Goal: Task Accomplishment & Management: Manage account settings

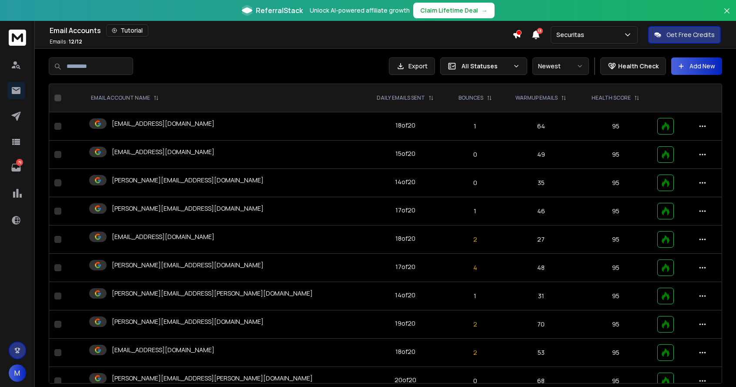
click at [24, 118] on link at bounding box center [15, 116] width 17 height 17
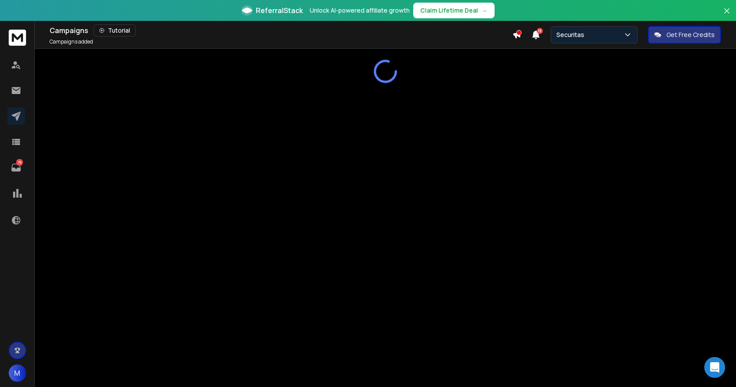
click at [581, 37] on p "Securitas" at bounding box center [572, 34] width 31 height 9
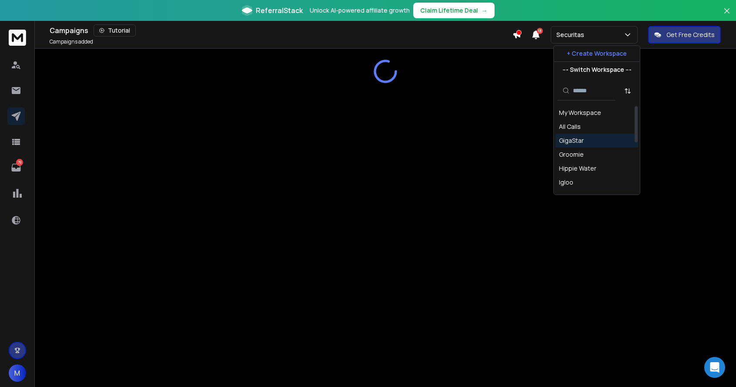
click at [603, 142] on div "GigaStar" at bounding box center [597, 141] width 83 height 14
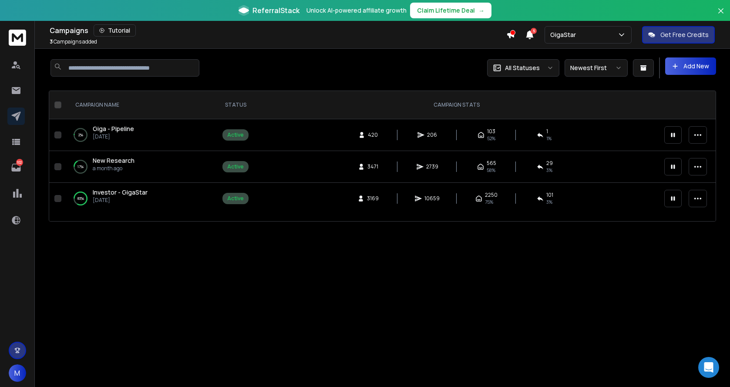
click at [174, 139] on div "2 % Giga - Pipeline [DATE]" at bounding box center [141, 134] width 135 height 21
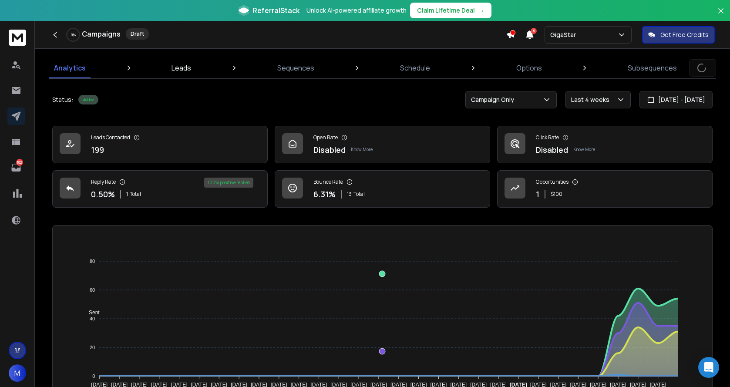
click at [183, 73] on p "Leads" at bounding box center [181, 68] width 20 height 10
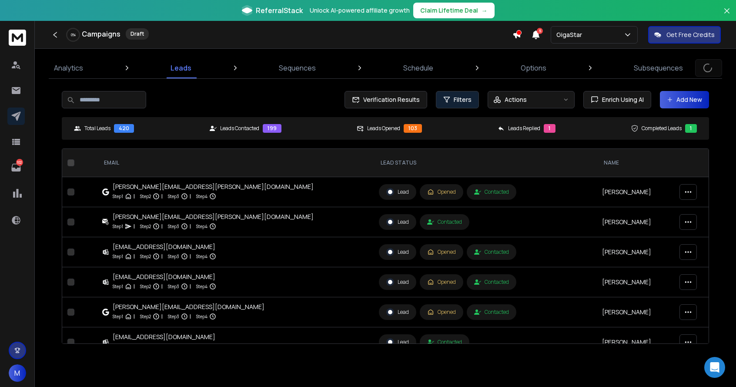
click at [462, 104] on span "Filters" at bounding box center [463, 99] width 18 height 9
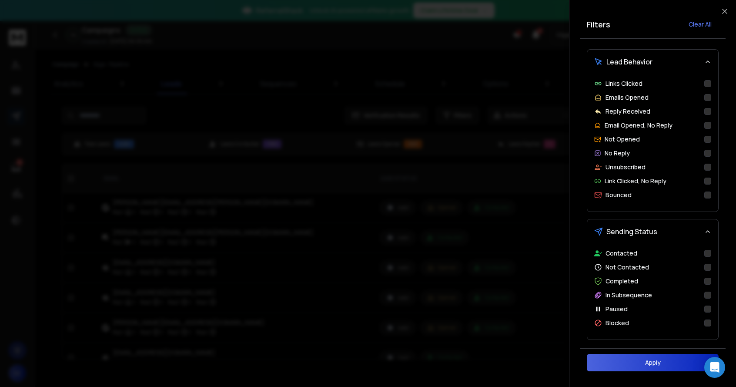
click at [625, 270] on p "Not Contacted" at bounding box center [628, 267] width 44 height 9
click at [705, 270] on button "Not Contacted" at bounding box center [708, 267] width 7 height 7
click at [647, 356] on button "Apply" at bounding box center [653, 362] width 132 height 17
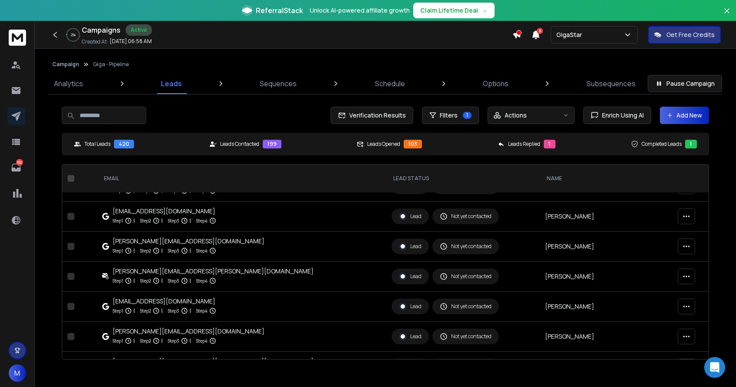
scroll to position [1342, 0]
click at [13, 109] on link at bounding box center [15, 116] width 17 height 17
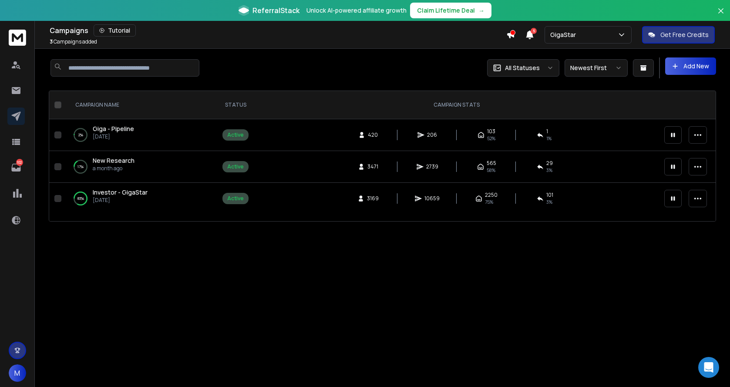
click at [122, 198] on p "3 months ago" at bounding box center [120, 200] width 55 height 7
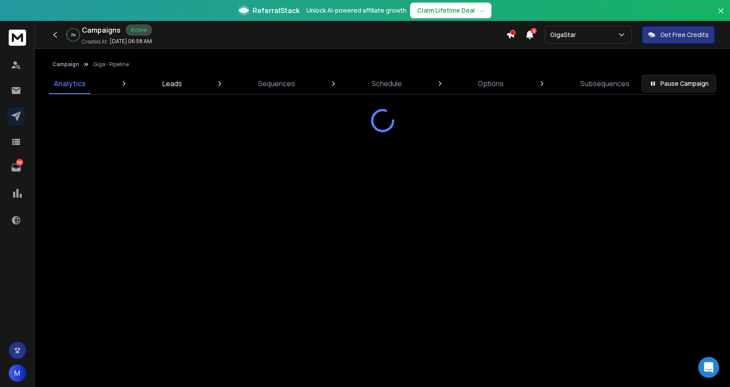
click at [170, 84] on p "Leads" at bounding box center [172, 83] width 20 height 10
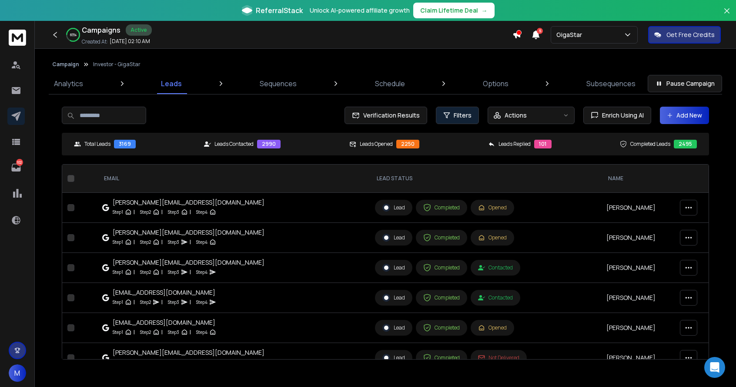
click at [455, 110] on button "Filters" at bounding box center [457, 115] width 43 height 17
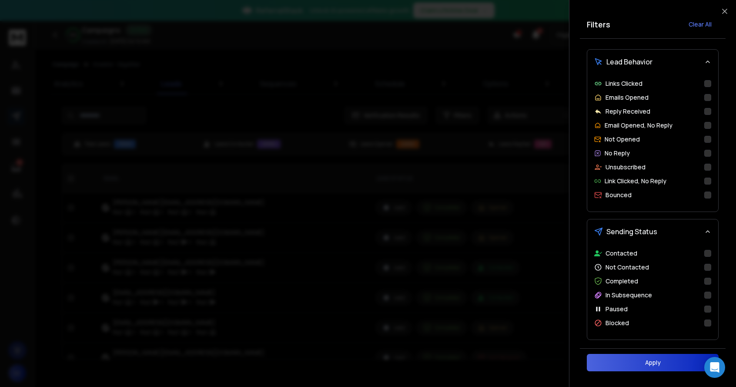
click at [636, 265] on p "Not Contacted" at bounding box center [628, 267] width 44 height 9
click at [705, 265] on button "Not Contacted" at bounding box center [708, 267] width 7 height 7
click at [651, 366] on button "Apply" at bounding box center [653, 362] width 132 height 17
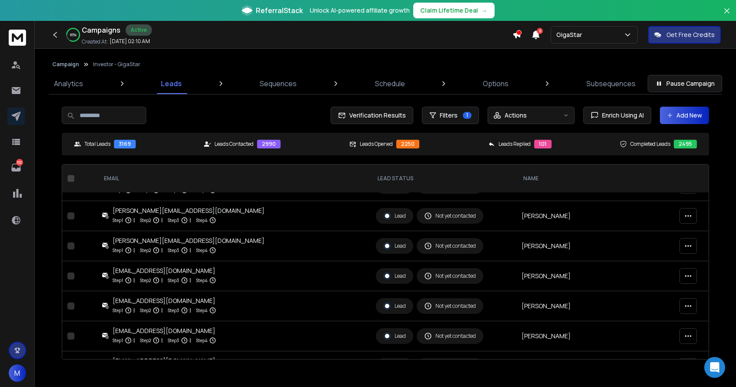
scroll to position [588, 0]
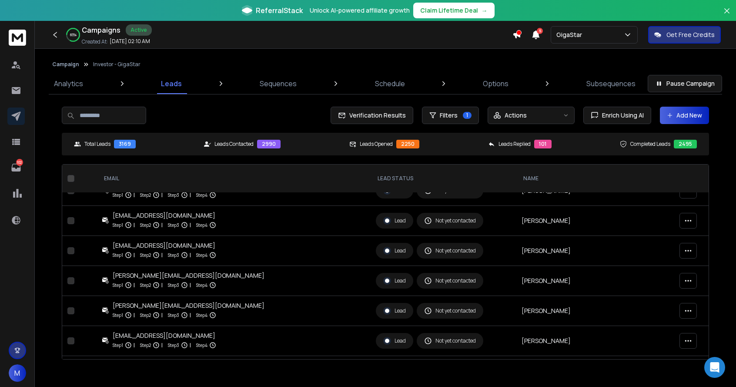
click at [24, 115] on link at bounding box center [15, 116] width 17 height 17
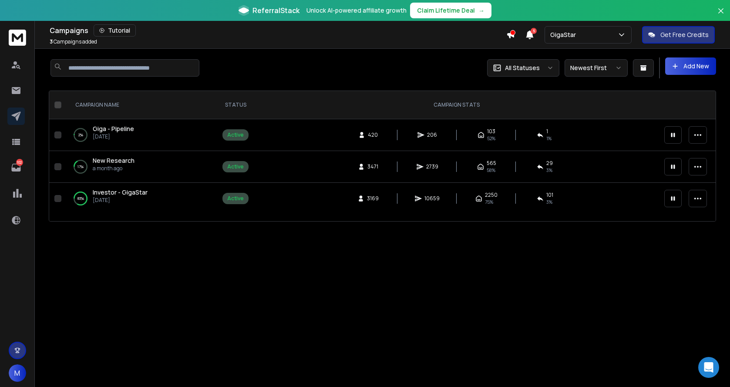
click at [124, 161] on span "New Research" at bounding box center [114, 160] width 42 height 8
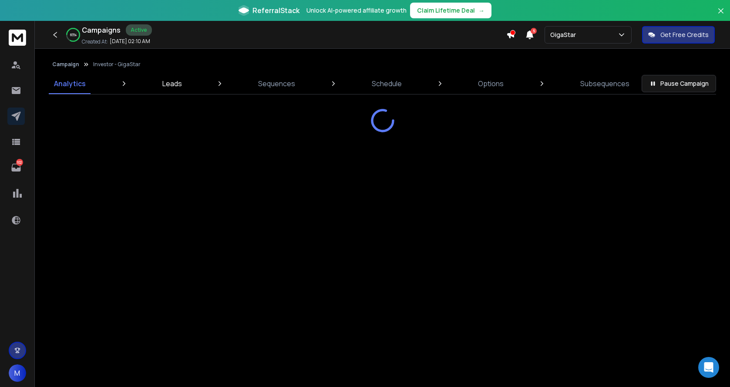
click at [173, 83] on p "Leads" at bounding box center [172, 83] width 20 height 10
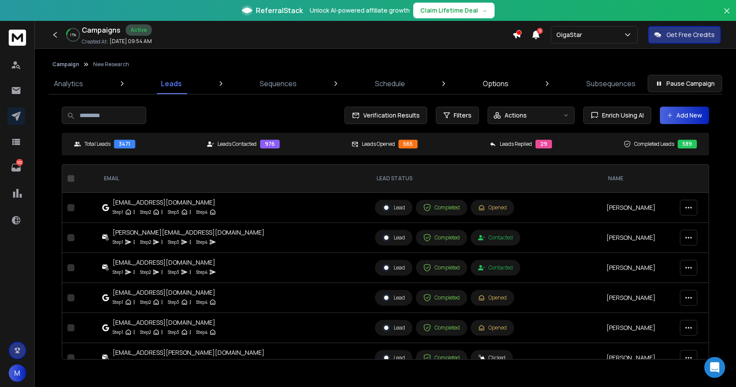
click at [495, 91] on link "Options" at bounding box center [496, 83] width 36 height 21
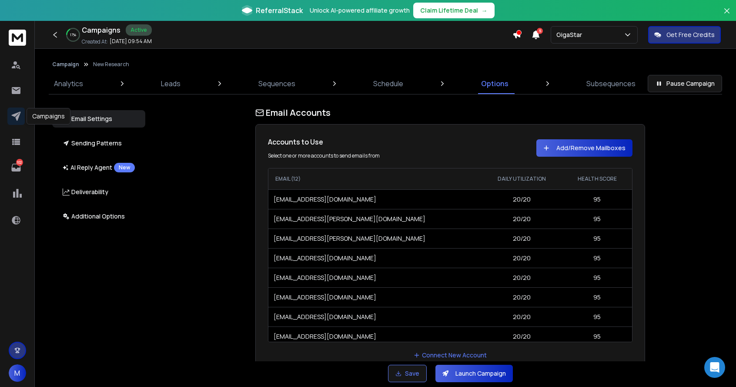
click at [19, 121] on icon at bounding box center [16, 116] width 10 height 10
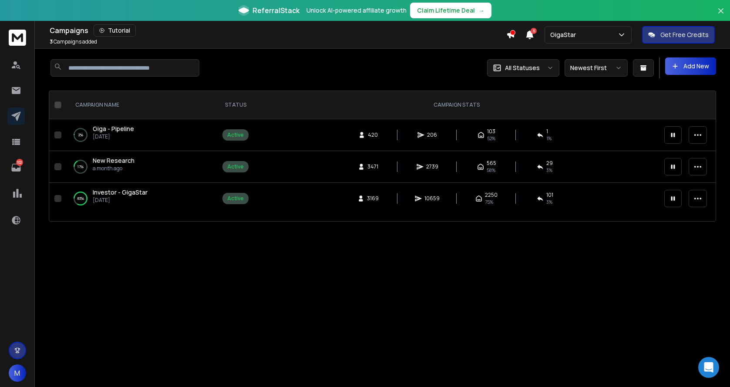
click at [118, 198] on p "3 months ago" at bounding box center [120, 200] width 55 height 7
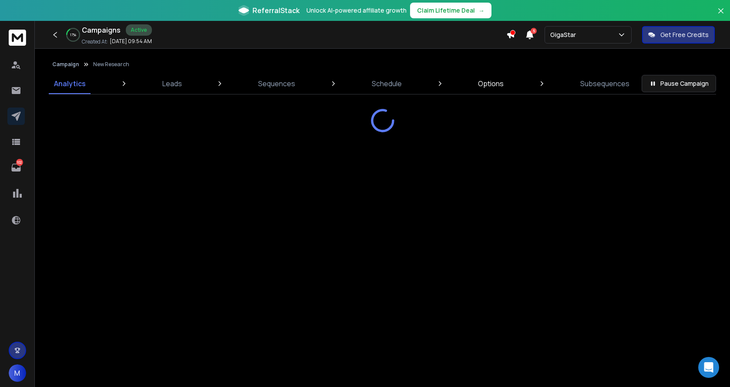
click at [476, 82] on link "Options" at bounding box center [491, 83] width 36 height 21
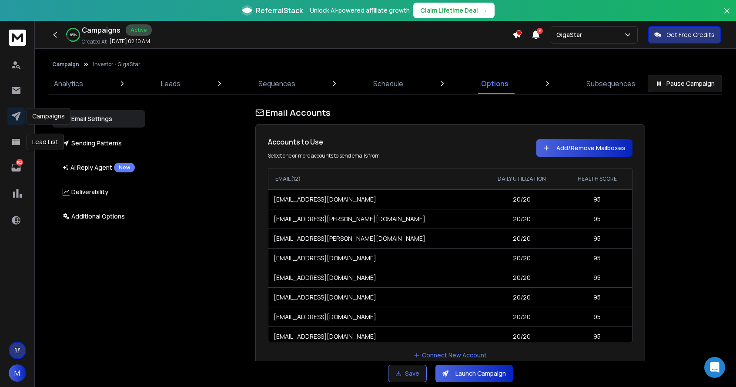
click at [17, 111] on icon at bounding box center [16, 116] width 10 height 10
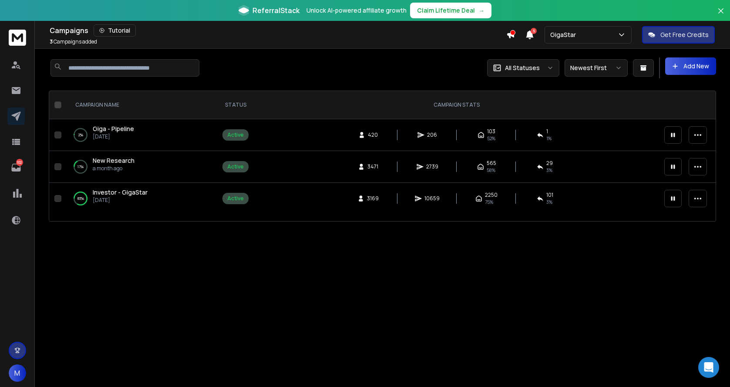
click at [144, 170] on div "17 % New Research a month ago" at bounding box center [141, 166] width 135 height 21
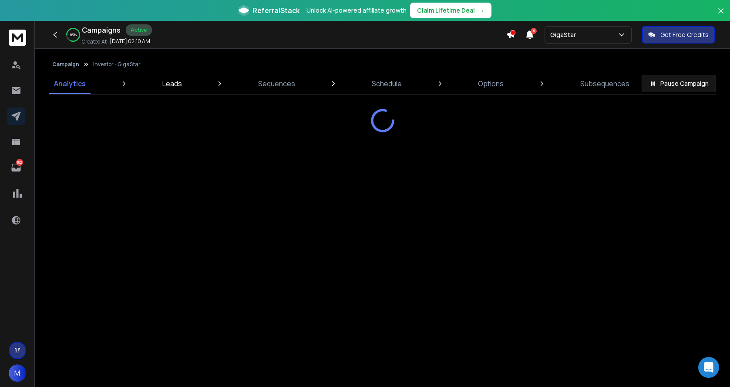
click at [171, 86] on p "Leads" at bounding box center [172, 83] width 20 height 10
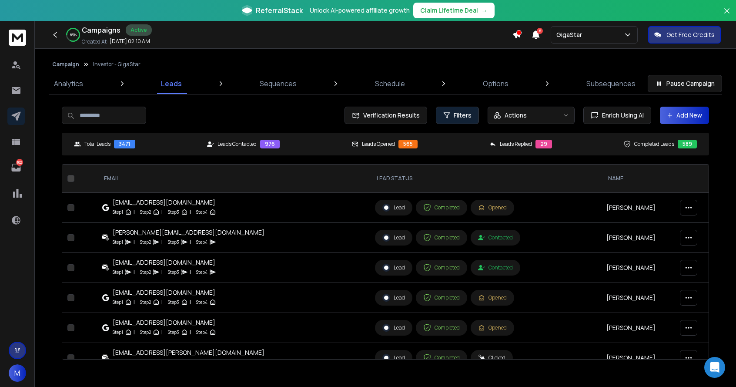
click at [459, 120] on button "Filters" at bounding box center [457, 115] width 43 height 17
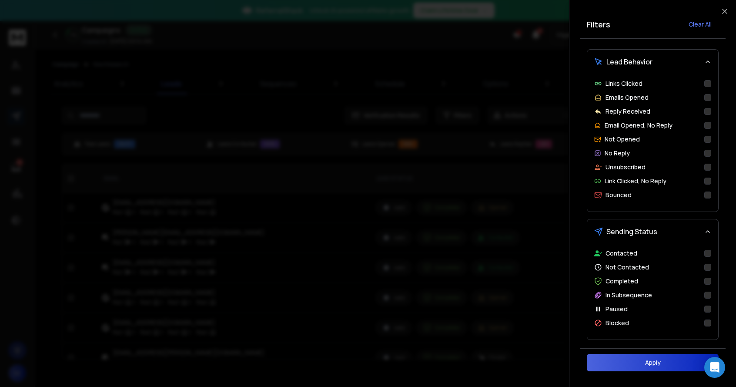
click at [632, 267] on p "Not Contacted" at bounding box center [628, 267] width 44 height 9
click at [705, 267] on button "Not Contacted" at bounding box center [708, 267] width 7 height 7
click at [643, 361] on button "Apply" at bounding box center [653, 362] width 132 height 17
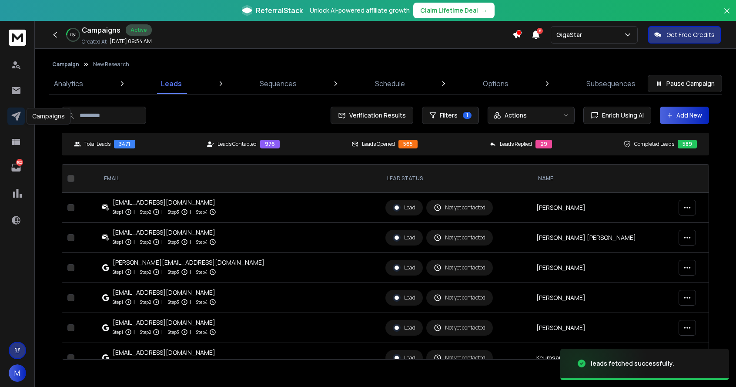
click at [15, 118] on icon at bounding box center [16, 116] width 10 height 10
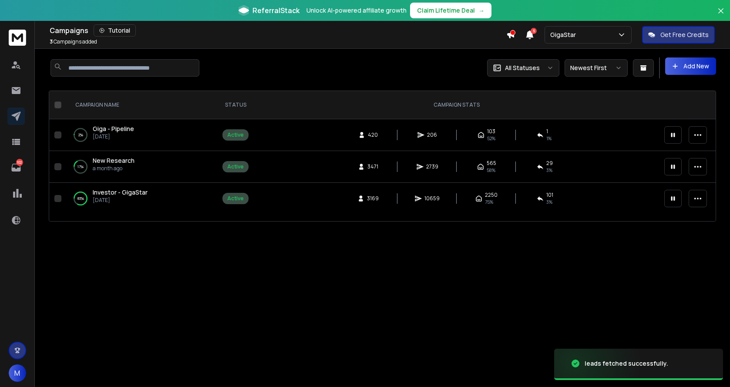
click at [127, 201] on p "3 months ago" at bounding box center [120, 200] width 55 height 7
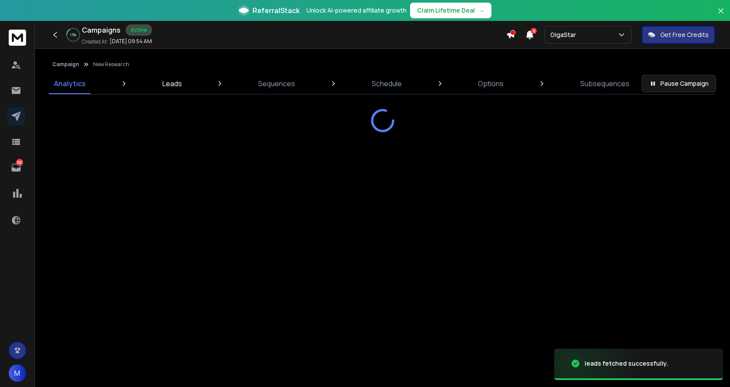
click at [166, 82] on p "Leads" at bounding box center [172, 83] width 20 height 10
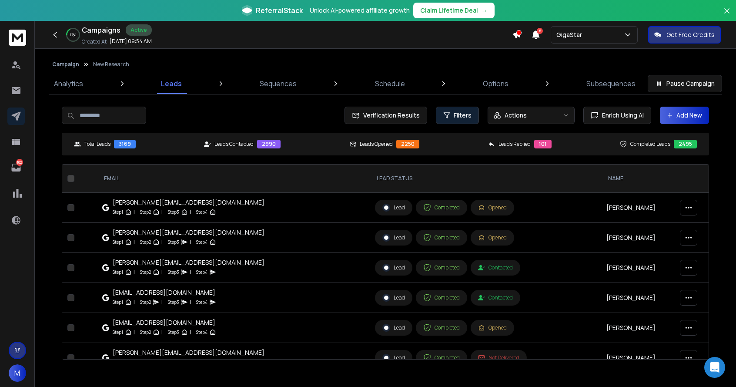
click at [470, 120] on button "Filters" at bounding box center [457, 115] width 43 height 17
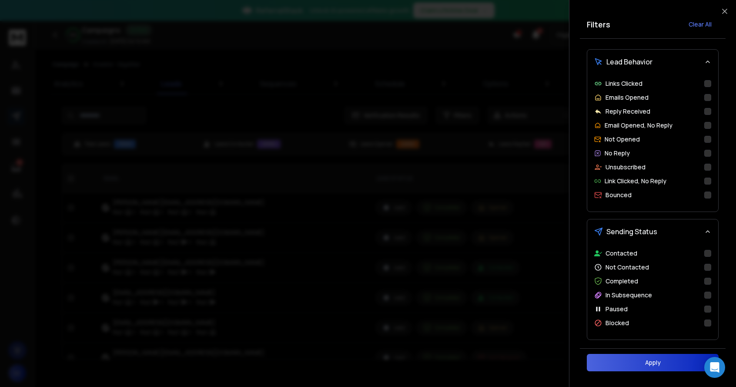
drag, startPoint x: 637, startPoint y: 267, endPoint x: 639, endPoint y: 302, distance: 34.5
click at [637, 268] on p "Not Contacted" at bounding box center [628, 267] width 44 height 9
click at [705, 268] on button "Not Contacted" at bounding box center [708, 267] width 7 height 7
click at [632, 366] on button "Apply" at bounding box center [653, 362] width 132 height 17
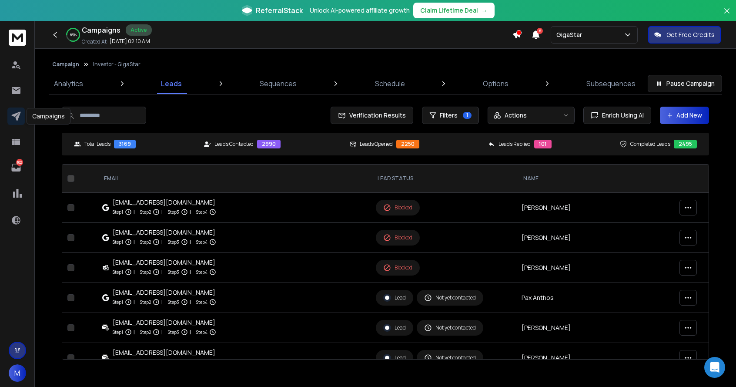
click at [13, 123] on link at bounding box center [15, 116] width 17 height 17
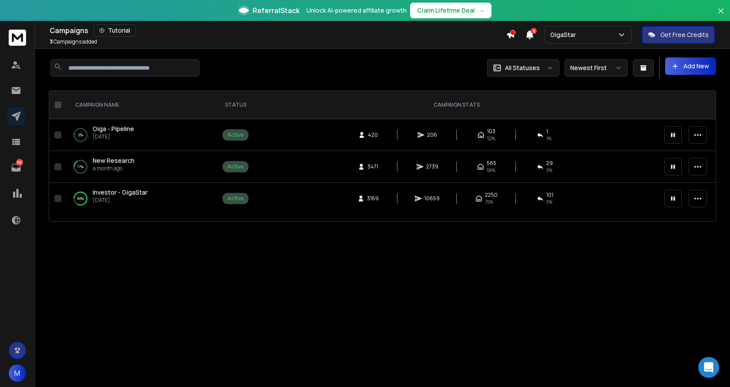
click at [182, 132] on div "2 % Giga - Pipeline 3 days ago" at bounding box center [141, 134] width 135 height 21
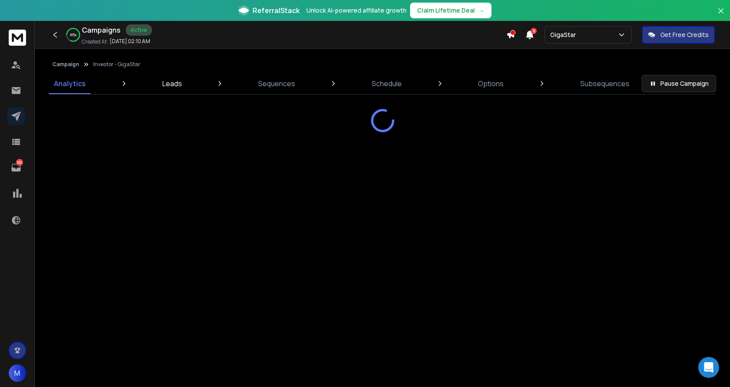
click at [184, 87] on link "Leads" at bounding box center [172, 83] width 30 height 21
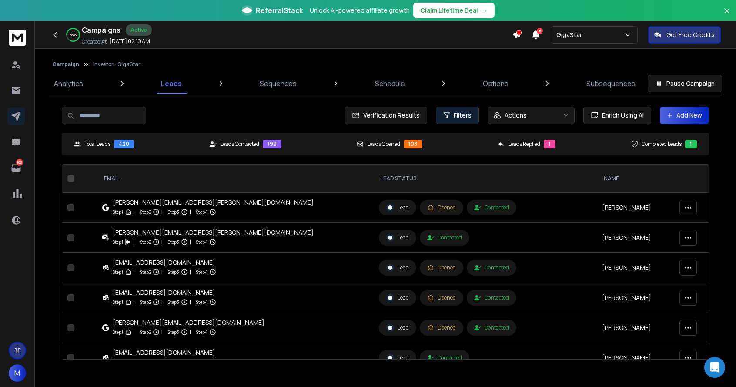
click at [452, 114] on button "Filters" at bounding box center [457, 115] width 43 height 17
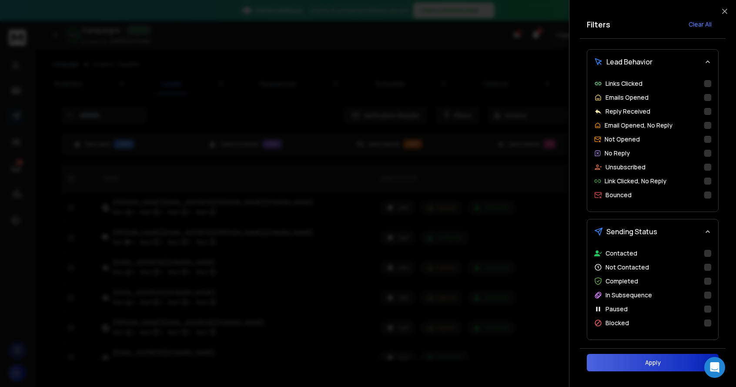
click at [618, 267] on p "Not Contacted" at bounding box center [628, 267] width 44 height 9
click at [705, 267] on button "Not Contacted" at bounding box center [708, 267] width 7 height 7
click at [626, 360] on button "Apply" at bounding box center [653, 362] width 132 height 17
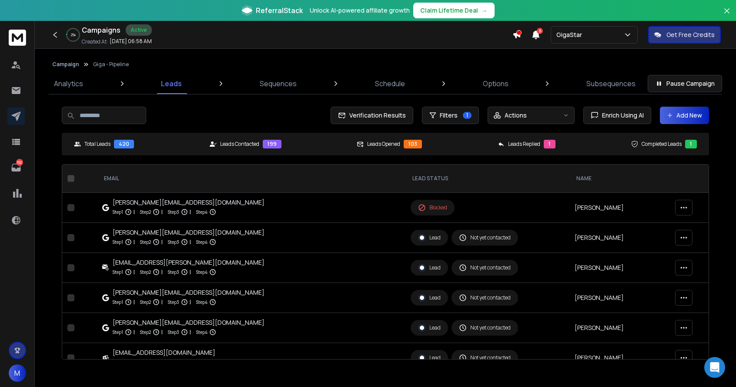
click at [157, 87] on div "Analytics Leads Sequences Schedule Options Subsequences" at bounding box center [345, 83] width 592 height 21
click at [19, 117] on icon at bounding box center [16, 116] width 10 height 10
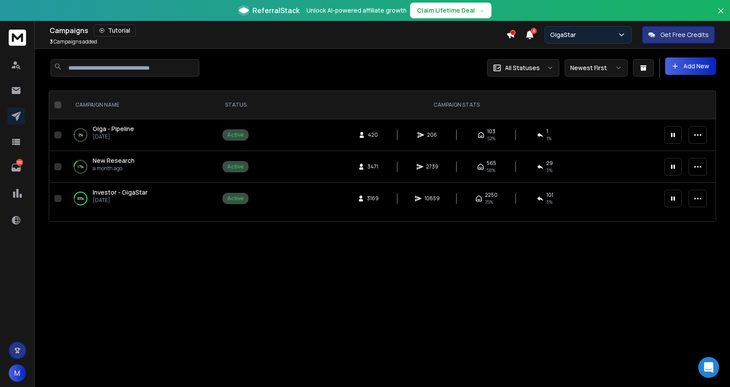
click at [579, 33] on p "GigaStar" at bounding box center [564, 34] width 29 height 9
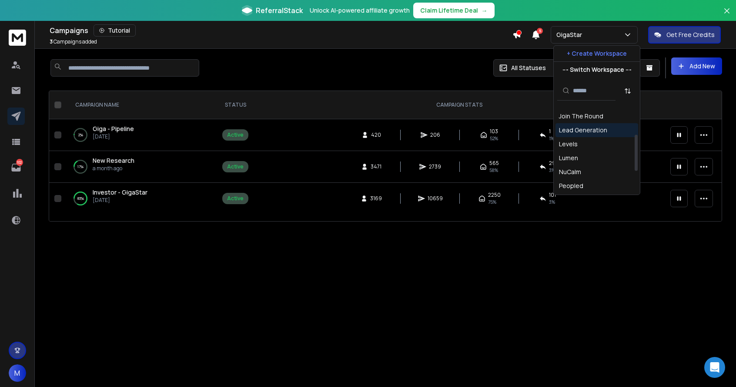
scroll to position [116, 0]
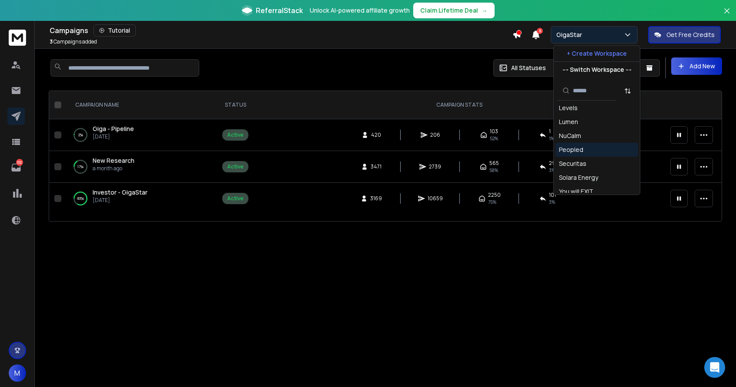
click at [576, 33] on p "GigaStar" at bounding box center [571, 34] width 29 height 9
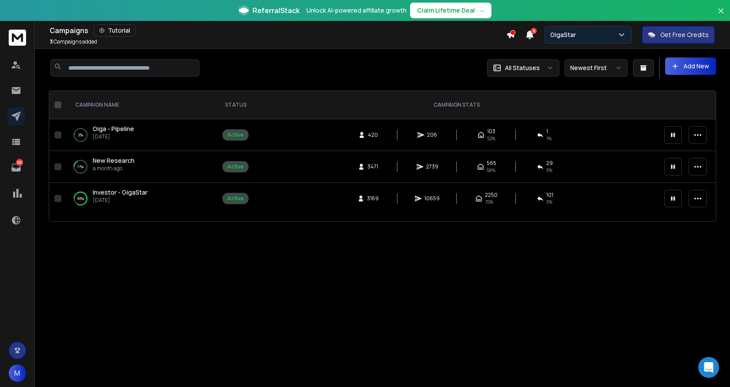
click at [577, 33] on p "GigaStar" at bounding box center [564, 34] width 29 height 9
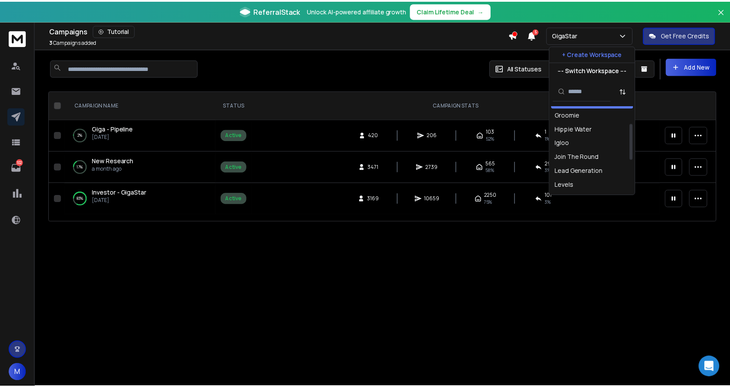
scroll to position [42, 0]
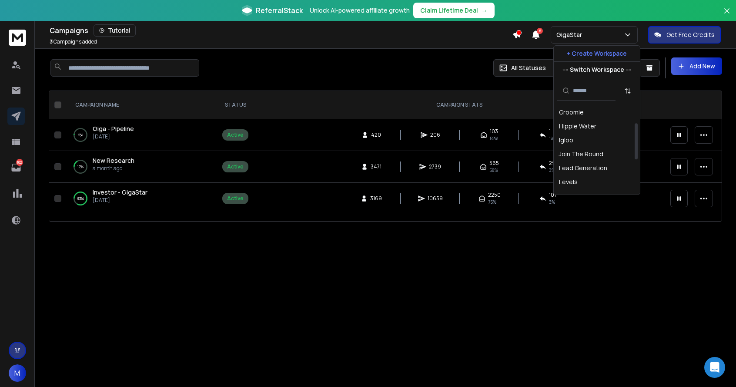
drag, startPoint x: 637, startPoint y: 122, endPoint x: 644, endPoint y: 140, distance: 19.2
click at [638, 140] on div at bounding box center [636, 141] width 3 height 36
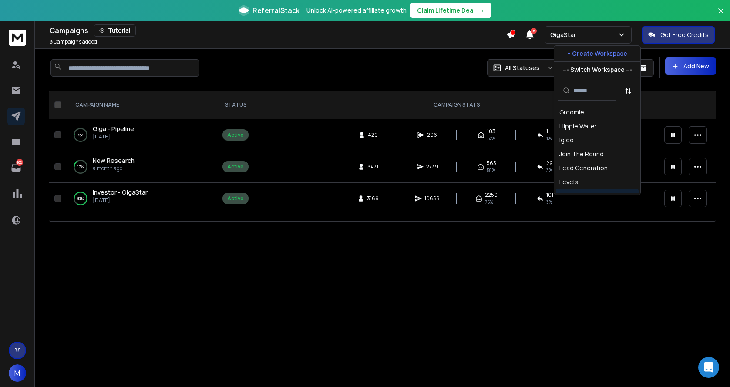
click at [496, 282] on div "Campaigns 3 Campaigns Added All Statuses Newest First Add New CAMPAIGN NAME STA…" at bounding box center [382, 250] width 667 height 387
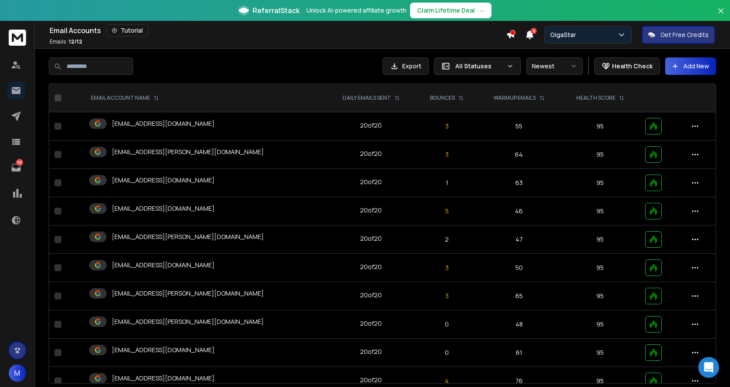
click at [579, 32] on p "GigaStar" at bounding box center [564, 34] width 29 height 9
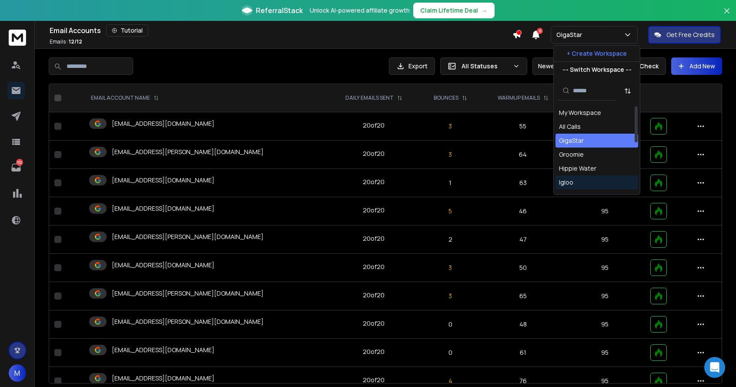
click at [598, 178] on div "Igloo" at bounding box center [597, 182] width 83 height 14
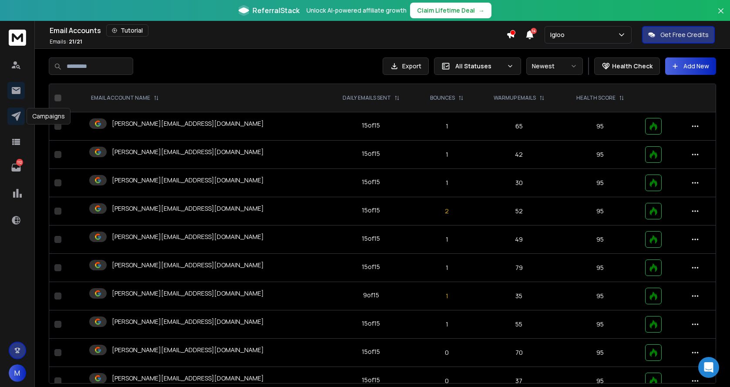
click at [13, 116] on icon at bounding box center [15, 116] width 9 height 9
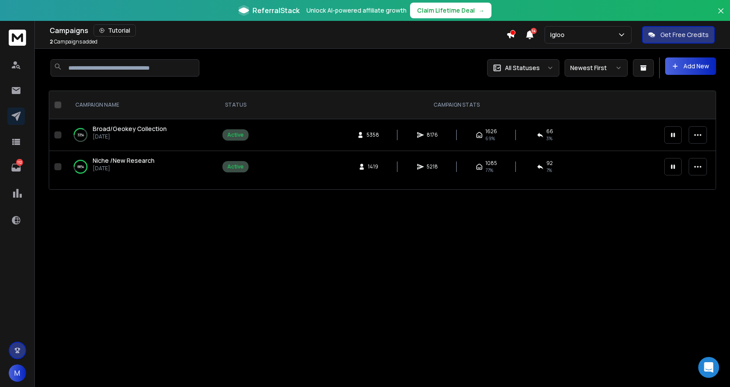
click at [123, 169] on p "[DATE]" at bounding box center [124, 168] width 62 height 7
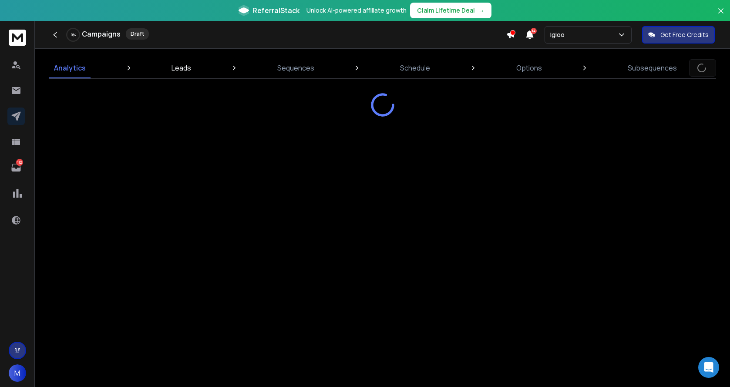
click at [181, 72] on p "Leads" at bounding box center [181, 68] width 20 height 10
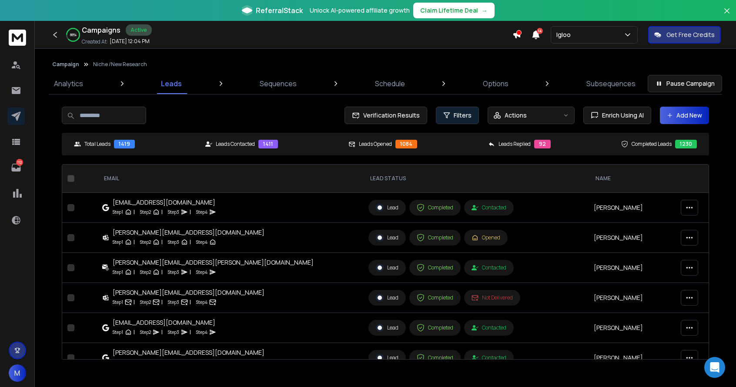
click at [455, 116] on span "Filters" at bounding box center [463, 115] width 18 height 9
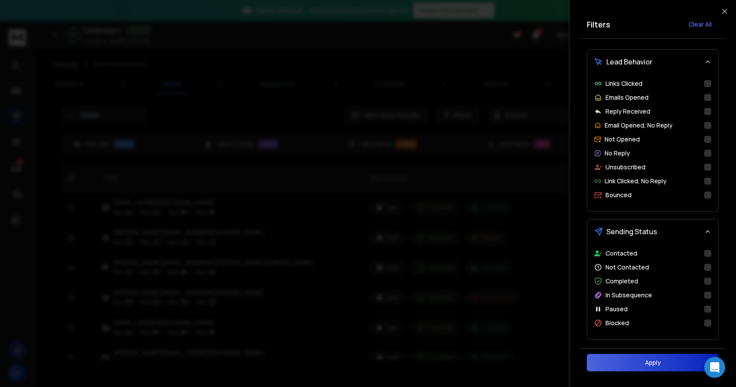
click at [627, 269] on p "Not Contacted" at bounding box center [628, 267] width 44 height 9
click at [705, 269] on button "Not Contacted" at bounding box center [708, 267] width 7 height 7
click at [643, 363] on button "Apply" at bounding box center [653, 362] width 132 height 17
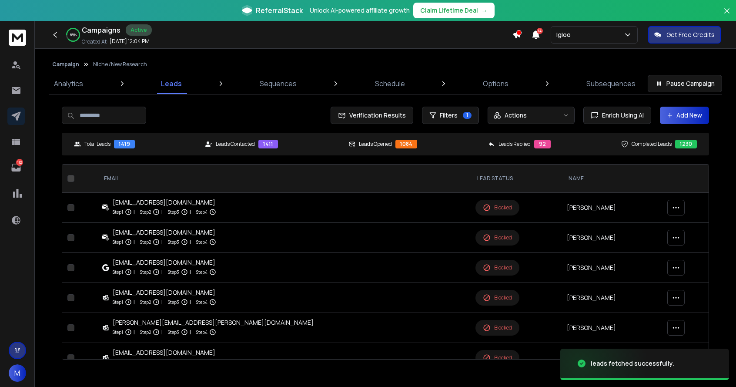
click at [693, 114] on button "Add New" at bounding box center [684, 115] width 49 height 17
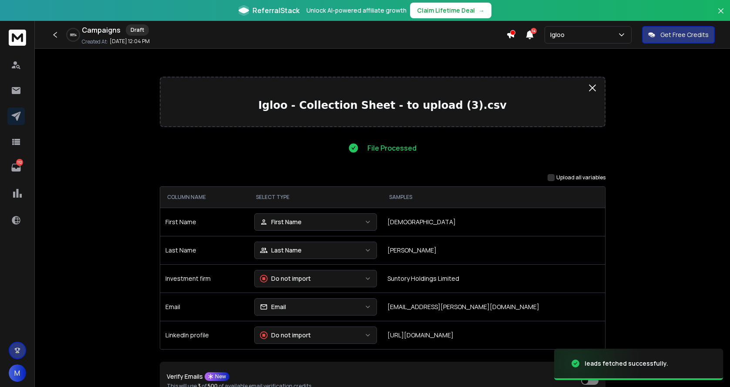
click at [427, 161] on div "Igloo - Collection Sheet - to upload (3).csv File Processed Upload all variable…" at bounding box center [383, 279] width 446 height 404
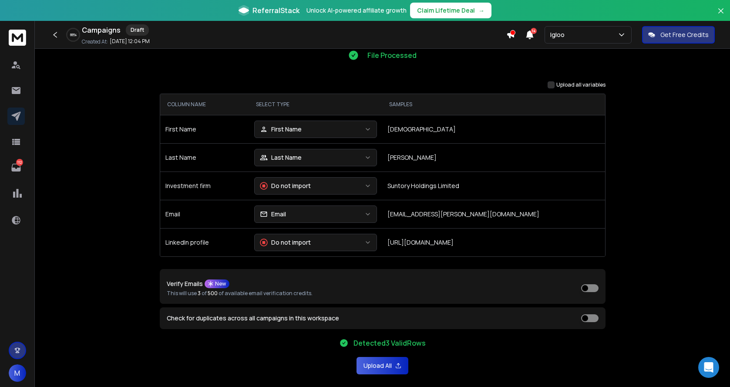
scroll to position [94, 0]
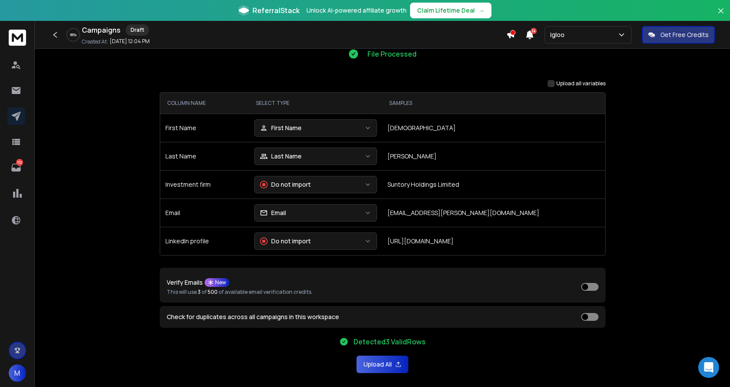
click at [382, 373] on button "Upload All" at bounding box center [382, 364] width 52 height 17
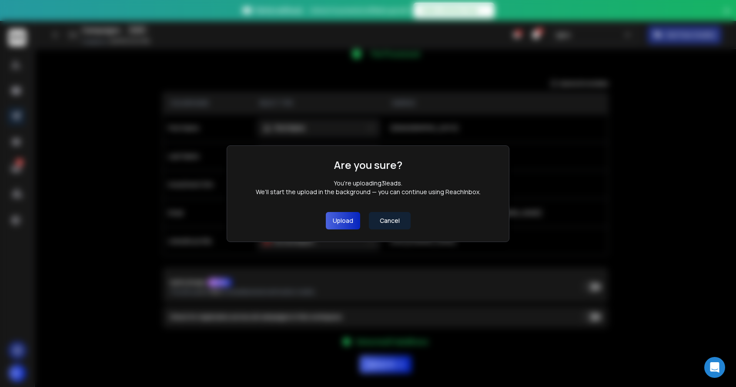
click at [337, 229] on button "Upload" at bounding box center [343, 220] width 34 height 17
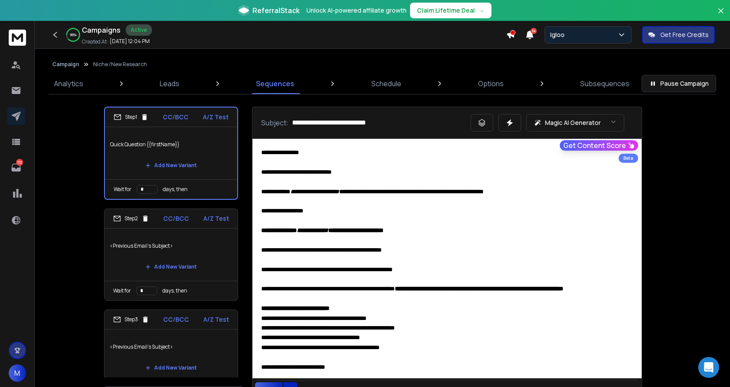
click at [582, 34] on div "Igloo" at bounding box center [588, 34] width 76 height 9
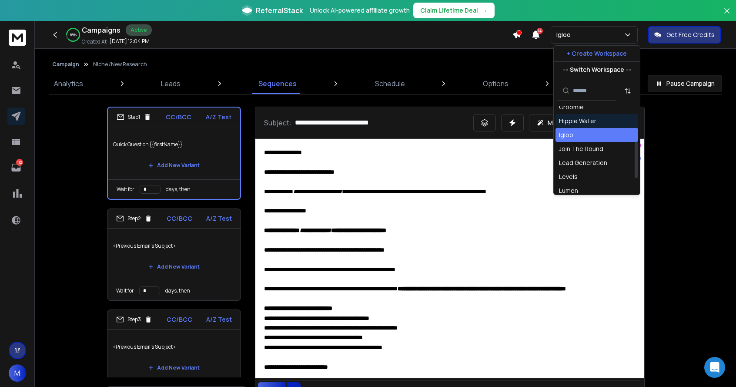
scroll to position [122, 0]
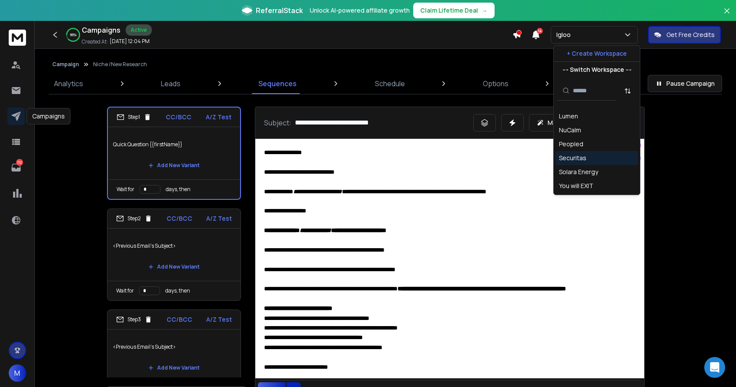
click at [12, 115] on icon at bounding box center [15, 116] width 9 height 9
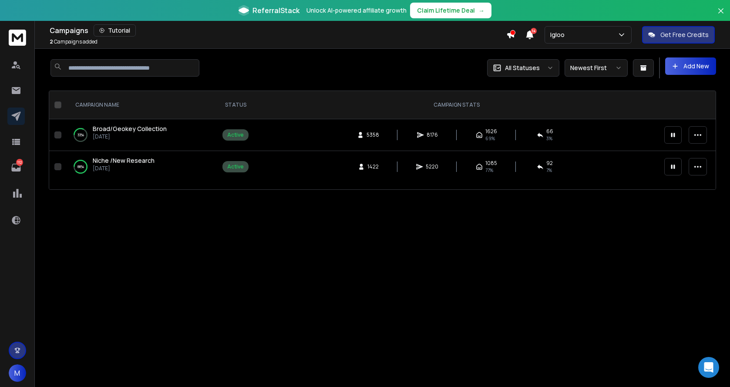
click at [118, 171] on p "3 months ago" at bounding box center [124, 168] width 62 height 7
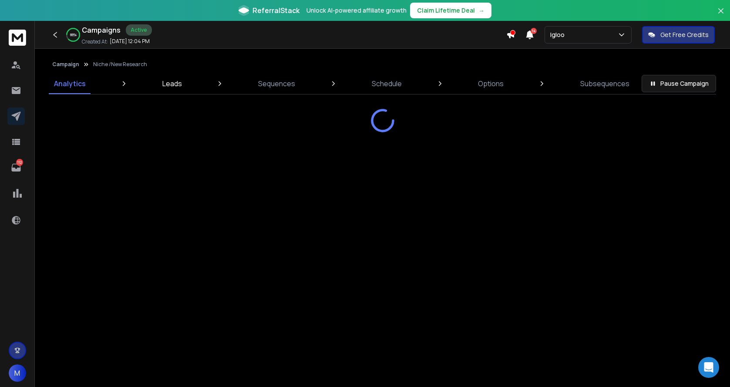
click at [180, 84] on p "Leads" at bounding box center [172, 83] width 20 height 10
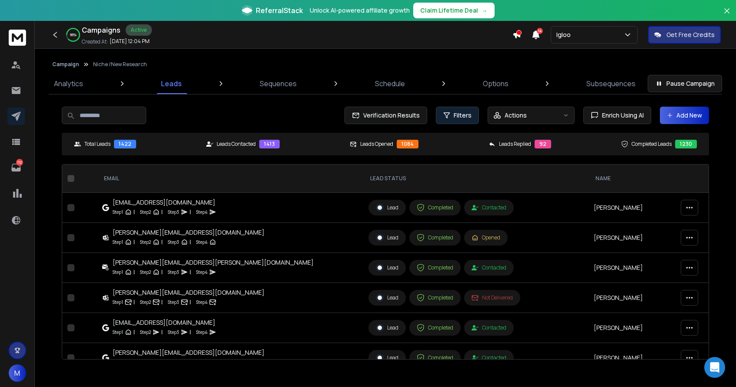
click at [454, 118] on button "Filters" at bounding box center [457, 115] width 43 height 17
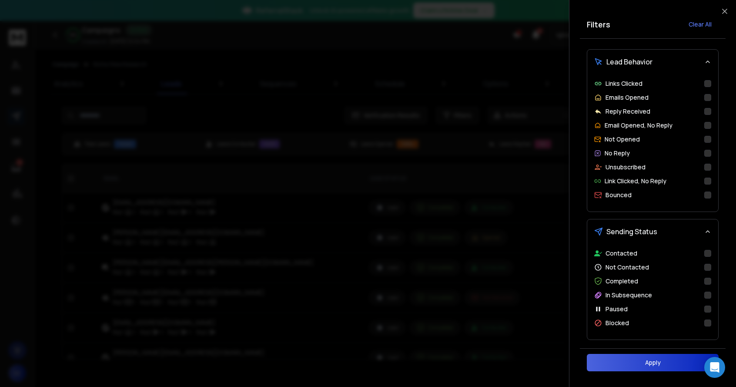
drag, startPoint x: 632, startPoint y: 267, endPoint x: 634, endPoint y: 293, distance: 26.2
click at [631, 267] on p "Not Contacted" at bounding box center [628, 267] width 44 height 9
click at [705, 267] on button "Not Contacted" at bounding box center [708, 267] width 7 height 7
click at [626, 358] on button "Apply" at bounding box center [653, 362] width 132 height 17
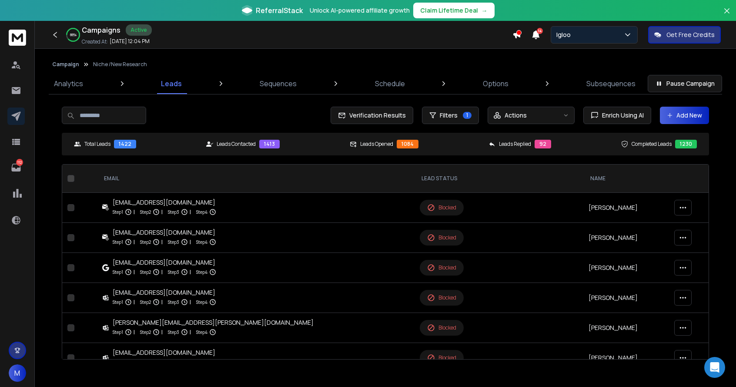
click at [588, 43] on div "88 % Campaigns Active Created At: Jul 18, 2025, 12:04 PM 14 Igloo Get Free Cred…" at bounding box center [368, 35] width 736 height 28
click at [592, 38] on div "Igloo" at bounding box center [595, 34] width 76 height 9
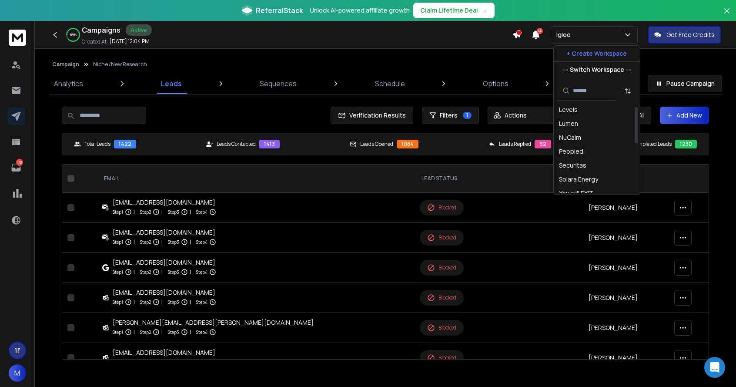
scroll to position [122, 0]
click at [589, 118] on div "Lumen" at bounding box center [597, 116] width 83 height 14
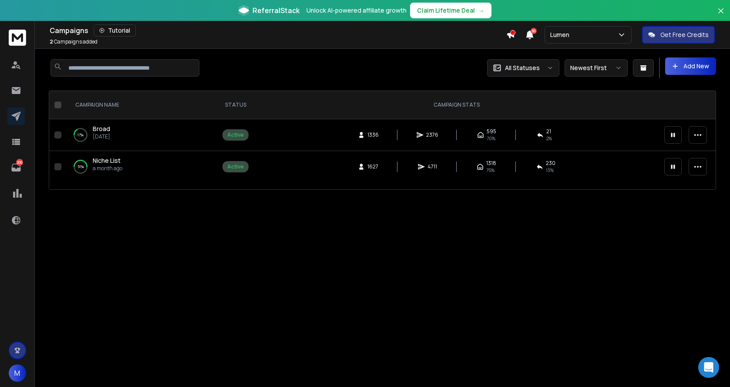
click at [132, 168] on div "51 % Niche List a month ago" at bounding box center [141, 166] width 135 height 21
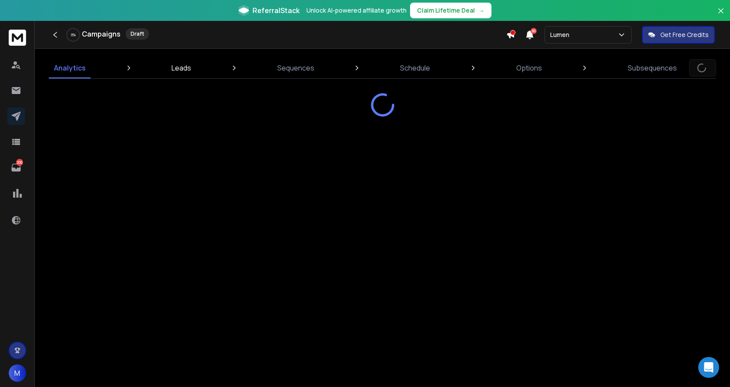
click at [173, 67] on p "Leads" at bounding box center [181, 68] width 20 height 10
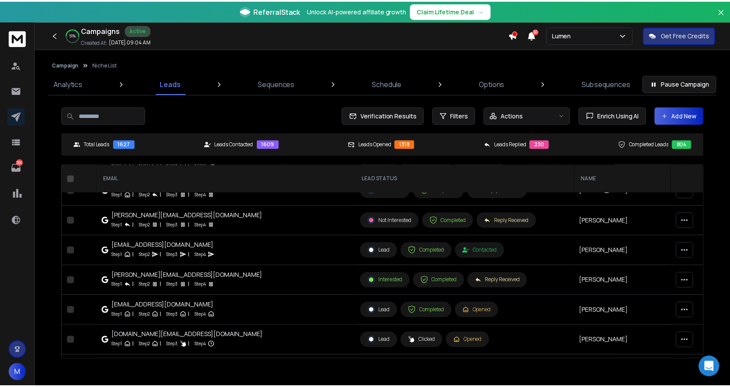
scroll to position [406, 0]
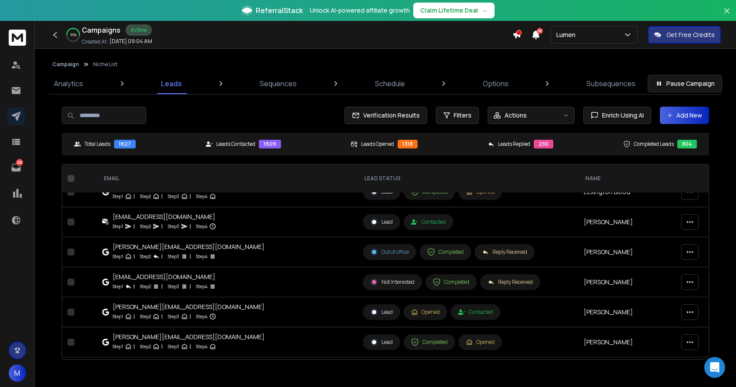
click at [683, 115] on button "Add New" at bounding box center [684, 115] width 49 height 17
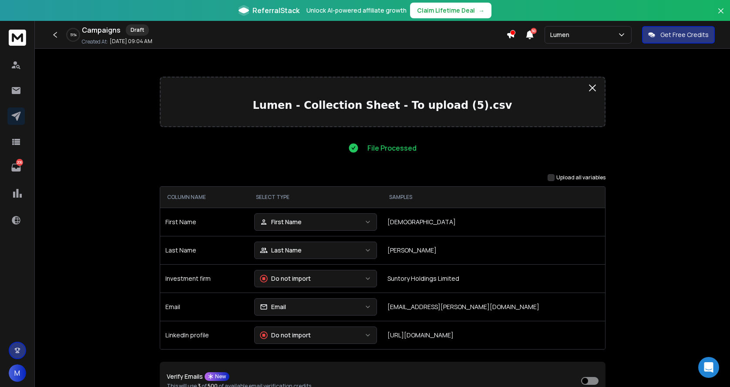
click at [286, 138] on div "Lumen - Collection Sheet - To upload (5).csv File Processed Upload all variable…" at bounding box center [383, 279] width 446 height 404
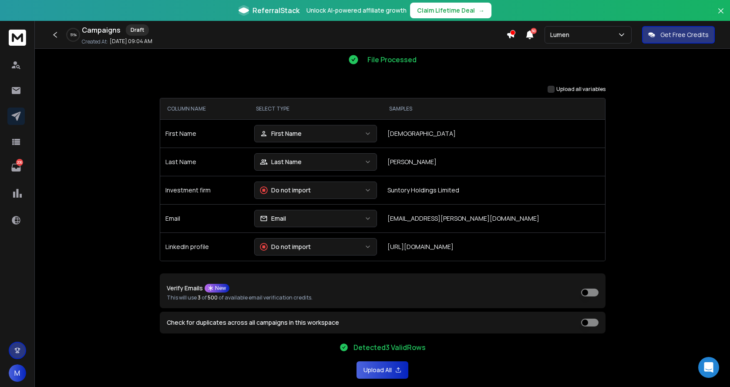
scroll to position [94, 0]
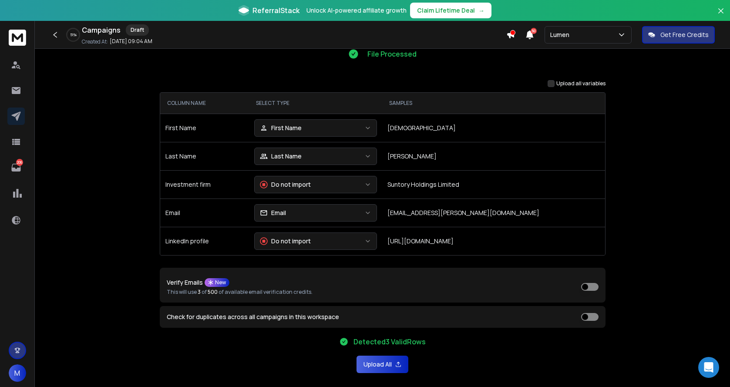
click at [377, 362] on button "Upload All" at bounding box center [382, 364] width 52 height 17
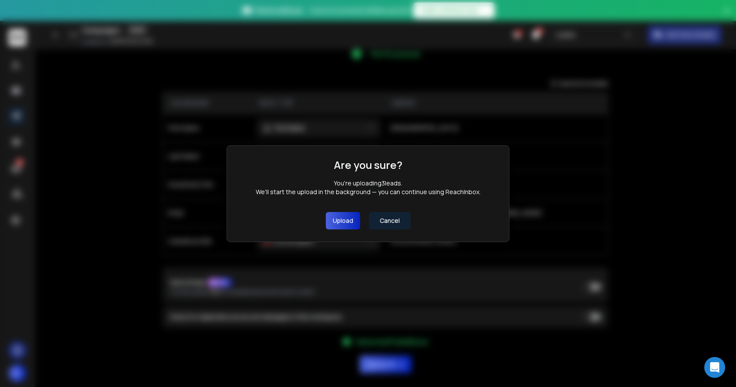
click at [347, 228] on button "Upload" at bounding box center [343, 220] width 34 height 17
